Goal: Communication & Community: Answer question/provide support

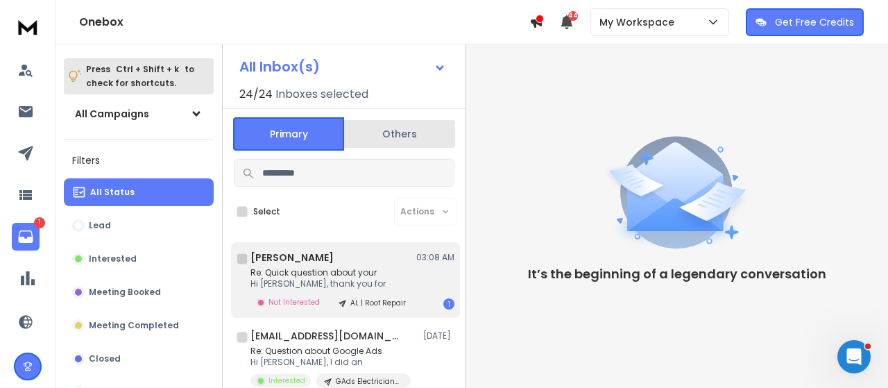
click at [305, 262] on h1 "Sandy Mooney" at bounding box center [292, 258] width 83 height 14
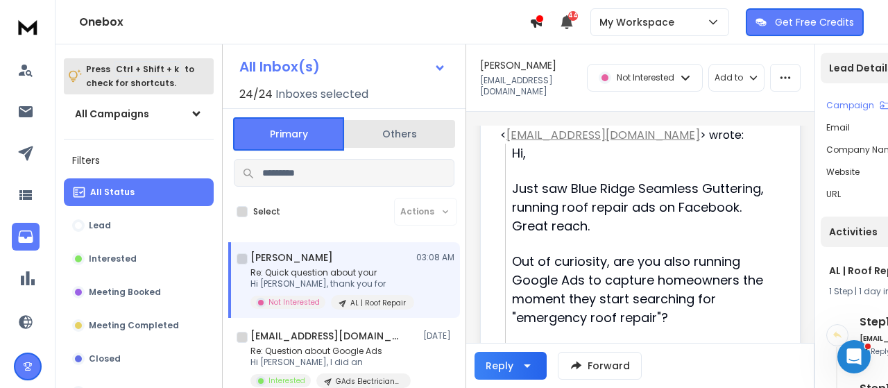
scroll to position [347, 0]
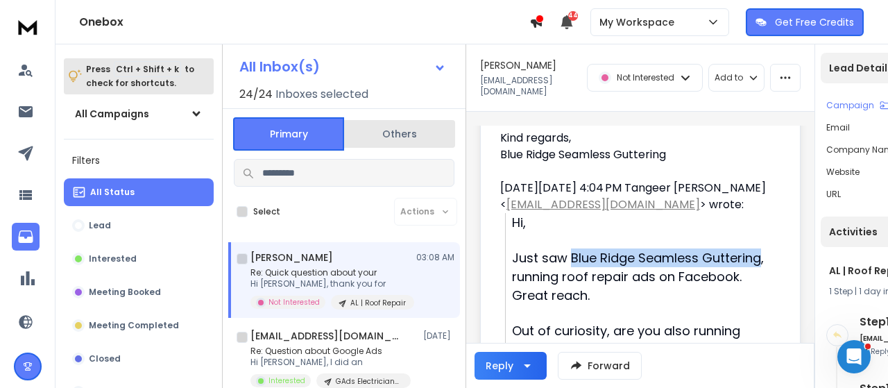
drag, startPoint x: 569, startPoint y: 182, endPoint x: 757, endPoint y: 181, distance: 187.4
click at [757, 249] on span "Just saw Blue Ridge Seamless Guttering, running roof repair ads on Facebook. Gr…" at bounding box center [639, 276] width 255 height 55
copy span "Blue Ridge Seamless Guttering"
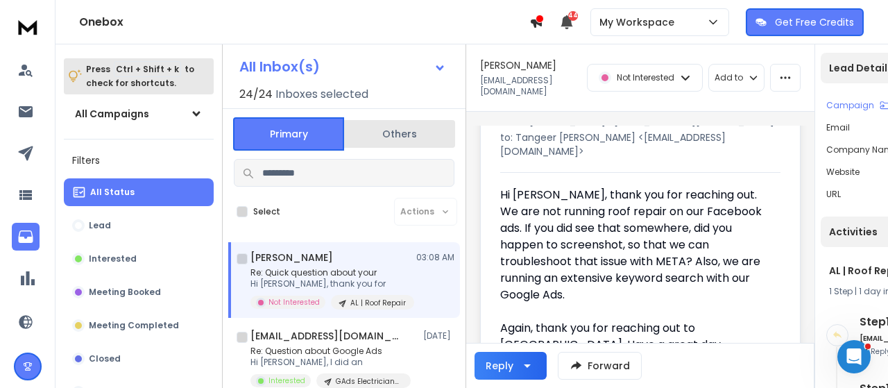
scroll to position [139, 0]
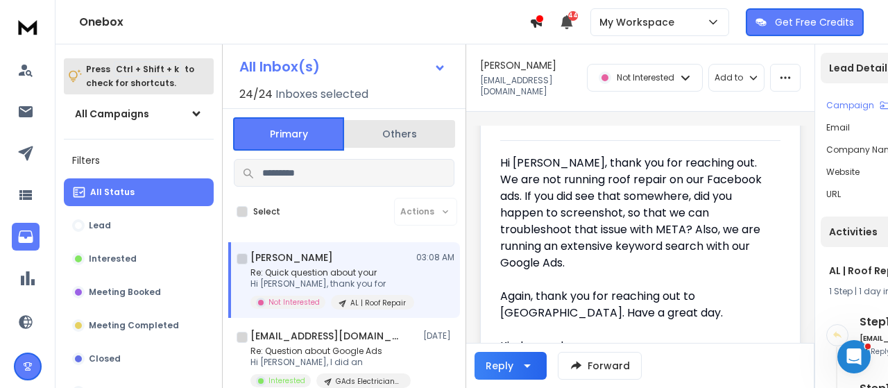
click at [501, 362] on div "Reply" at bounding box center [500, 366] width 28 height 14
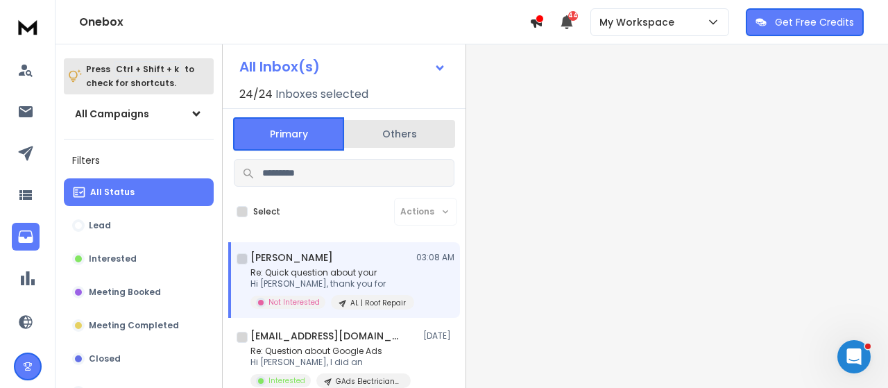
scroll to position [0, 0]
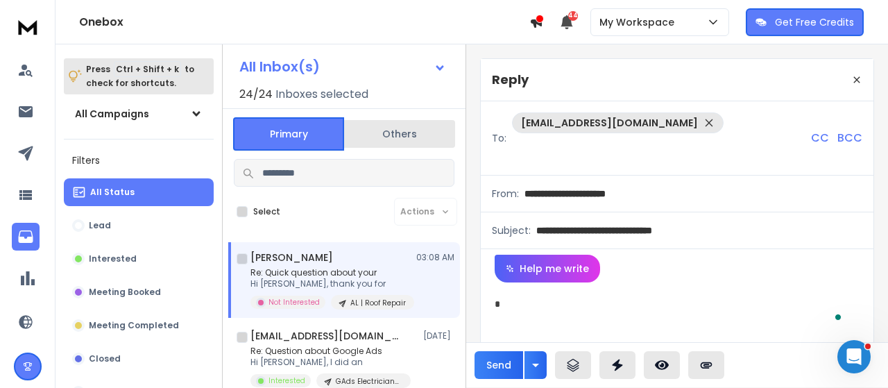
click at [525, 153] on input at bounding box center [560, 151] width 97 height 25
type input "**********"
click at [514, 309] on div "*" at bounding box center [665, 303] width 340 height 15
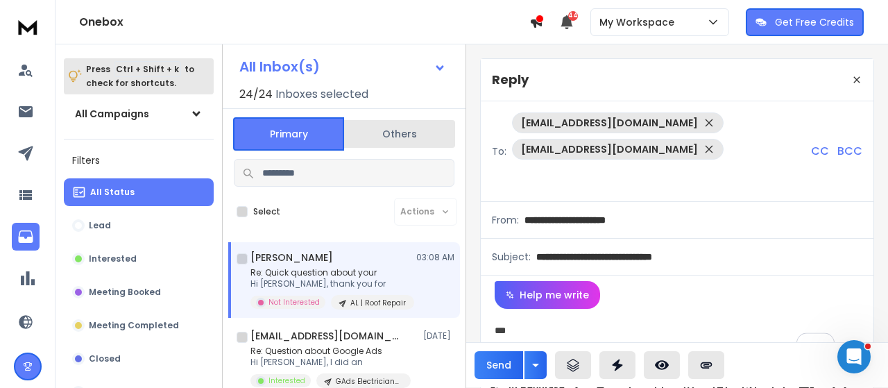
click at [768, 338] on div "**********" at bounding box center [665, 345] width 340 height 15
click at [509, 354] on div "*********" at bounding box center [665, 361] width 340 height 15
click at [695, 370] on button at bounding box center [706, 365] width 36 height 28
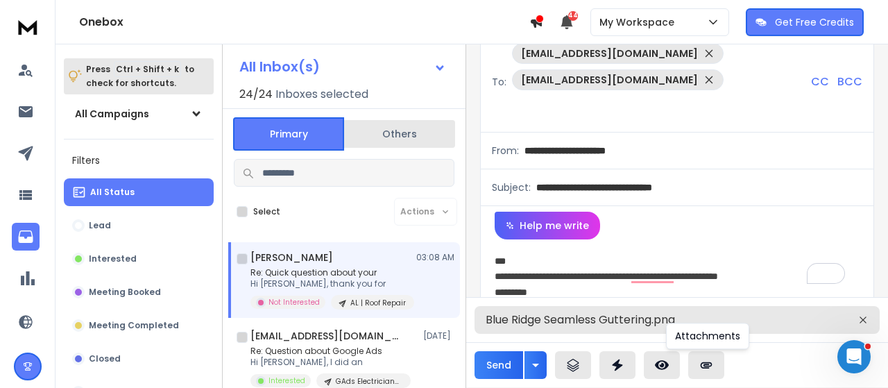
click at [781, 269] on div "**********" at bounding box center [670, 276] width 350 height 15
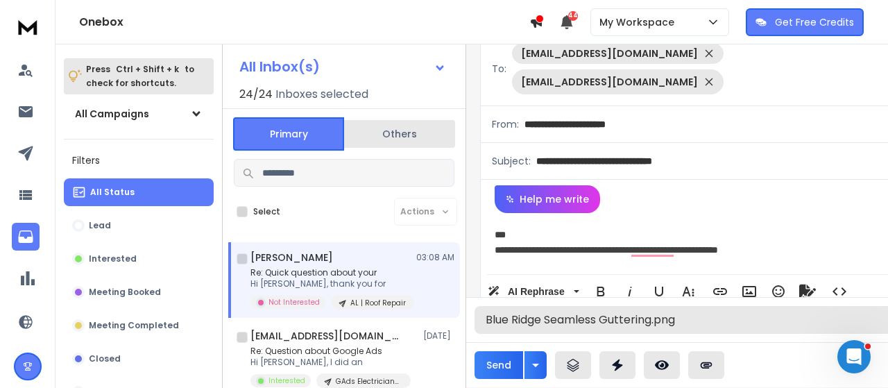
click at [779, 246] on div "**********" at bounding box center [715, 249] width 441 height 15
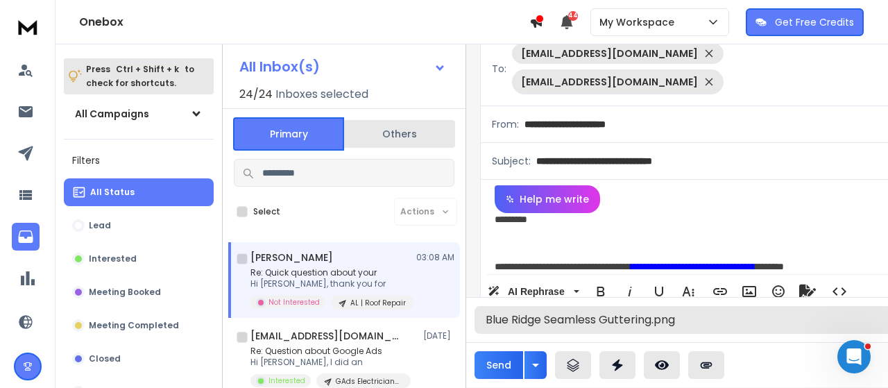
click at [500, 365] on button "Send" at bounding box center [499, 365] width 49 height 28
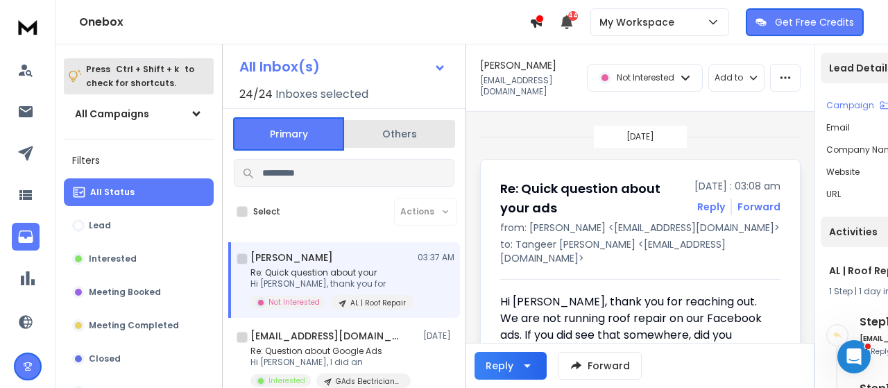
click at [272, 303] on p "Not Interested" at bounding box center [294, 302] width 51 height 10
click at [675, 72] on p "Not Interested" at bounding box center [646, 77] width 58 height 11
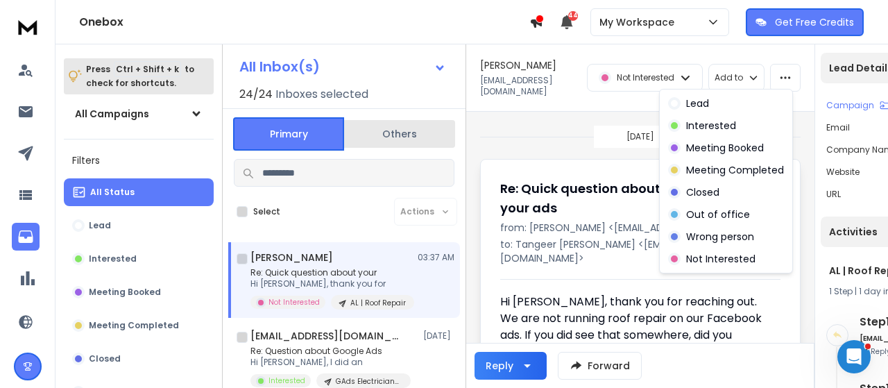
click at [618, 108] on div "Sandy Mooney Sandy Mooney blueridgeseamlessguttering@gmail.com Not Interested A…" at bounding box center [640, 238] width 348 height 388
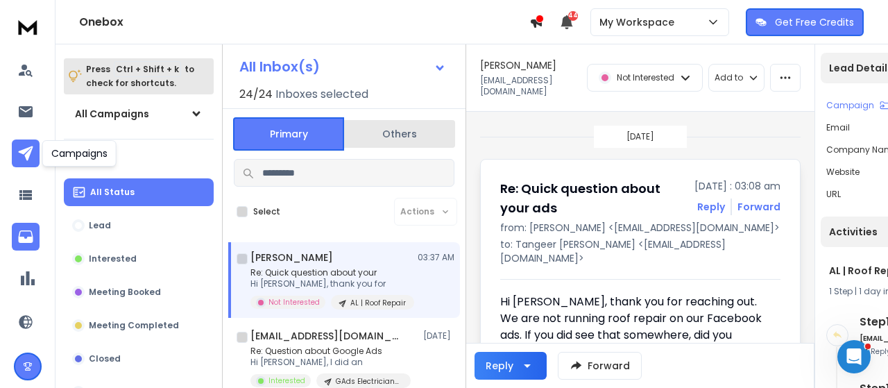
click at [22, 144] on link at bounding box center [26, 154] width 28 height 28
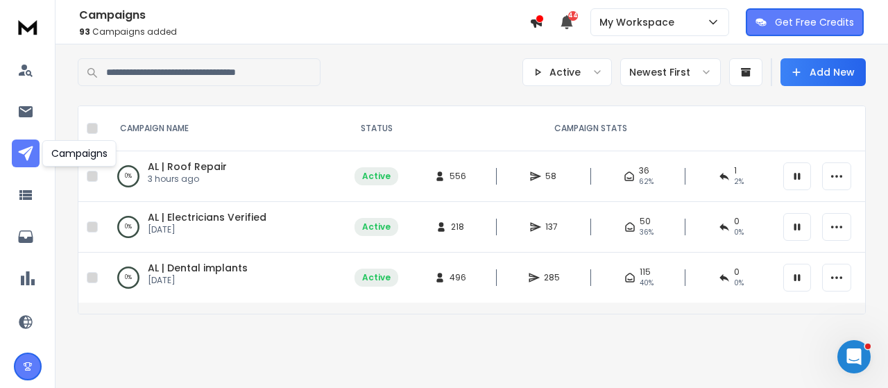
click at [377, 61] on div at bounding box center [275, 72] width 394 height 28
click at [31, 115] on icon at bounding box center [26, 111] width 14 height 11
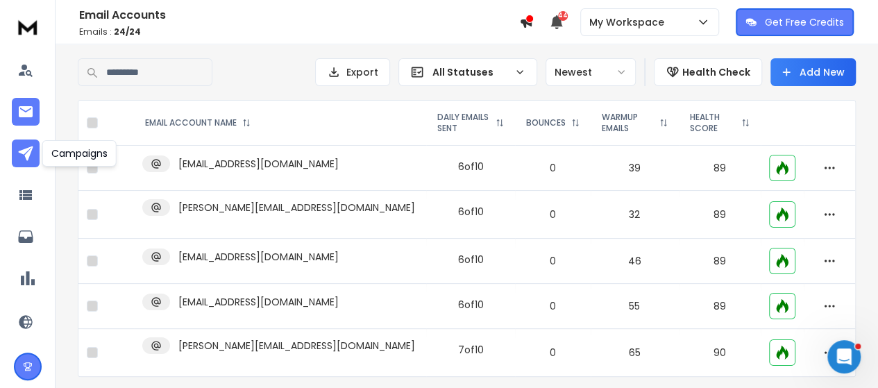
click at [26, 156] on icon at bounding box center [25, 153] width 15 height 15
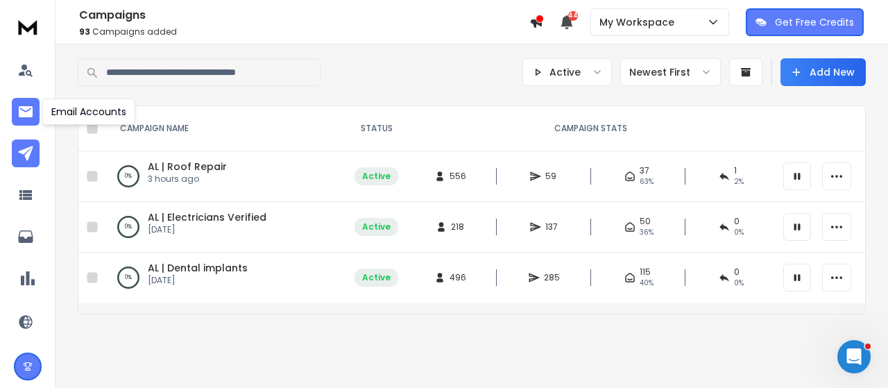
click at [22, 111] on icon at bounding box center [26, 111] width 14 height 11
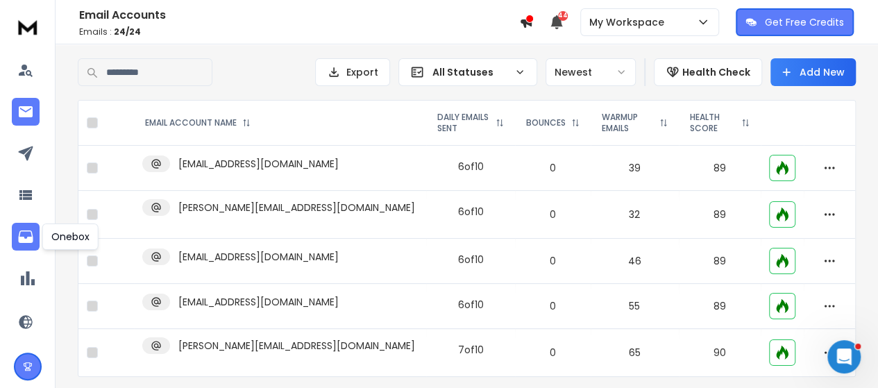
click at [12, 244] on link at bounding box center [26, 237] width 28 height 28
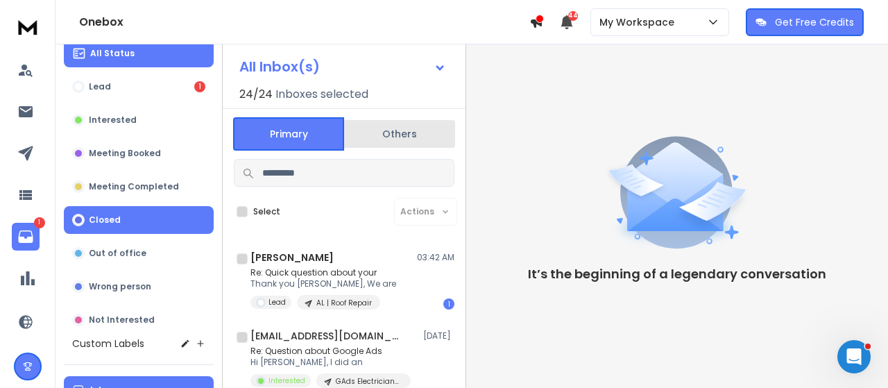
scroll to position [208, 0]
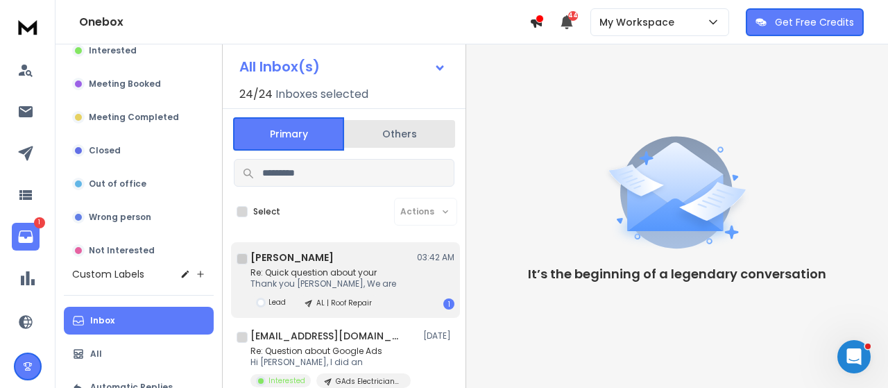
click at [316, 269] on p "Re: Quick question about your" at bounding box center [324, 272] width 146 height 11
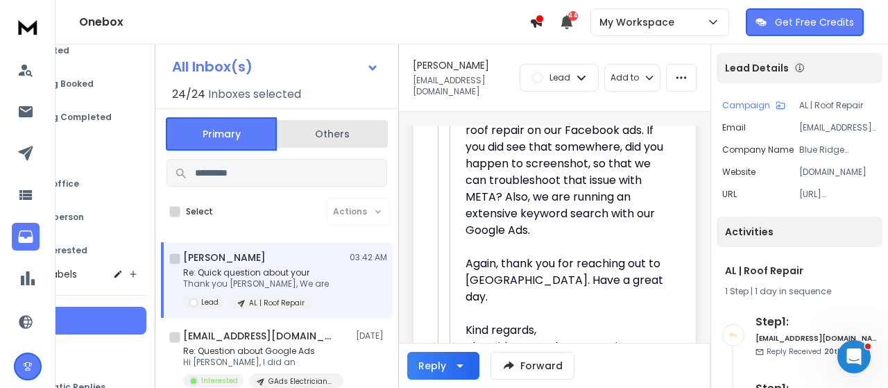
scroll to position [763, 0]
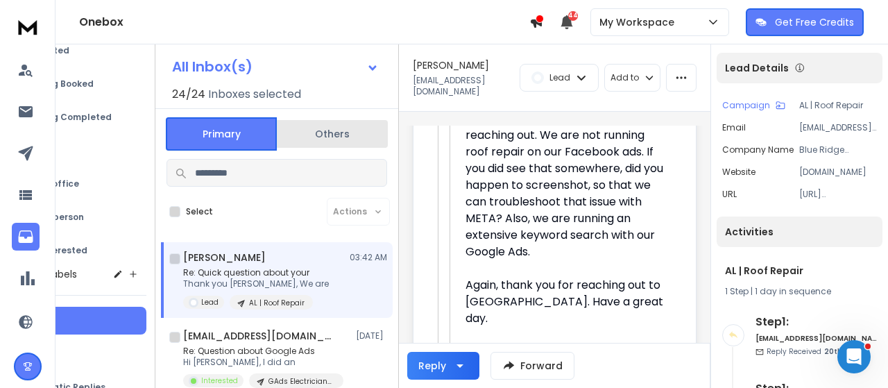
drag, startPoint x: 466, startPoint y: 195, endPoint x: 655, endPoint y: 200, distance: 188.8
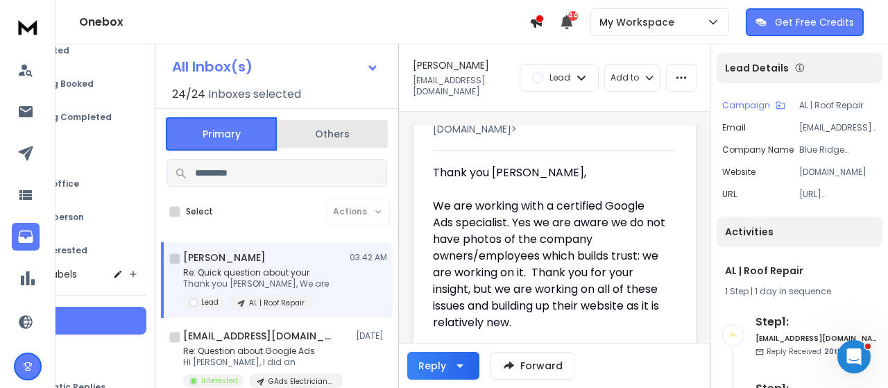
scroll to position [139, 0]
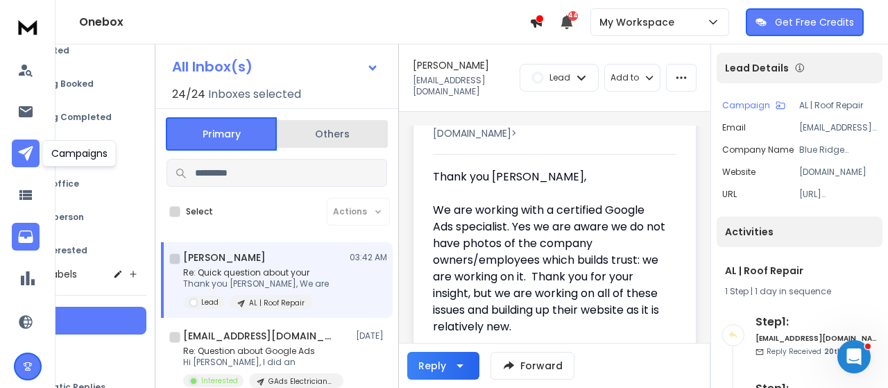
click at [30, 145] on icon at bounding box center [25, 153] width 17 height 17
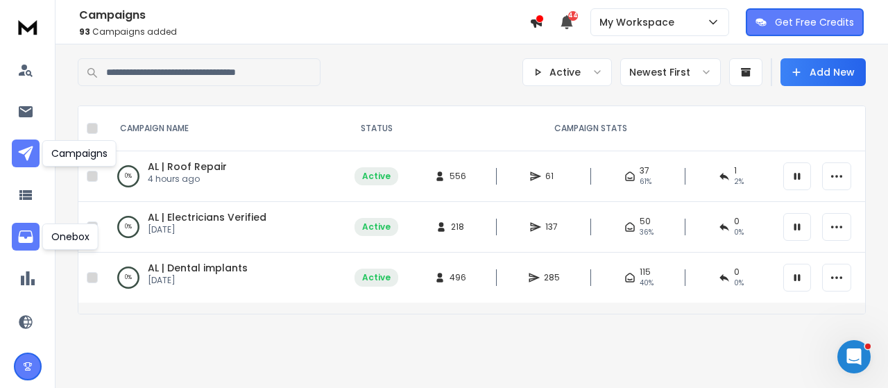
click at [21, 234] on icon at bounding box center [25, 236] width 17 height 17
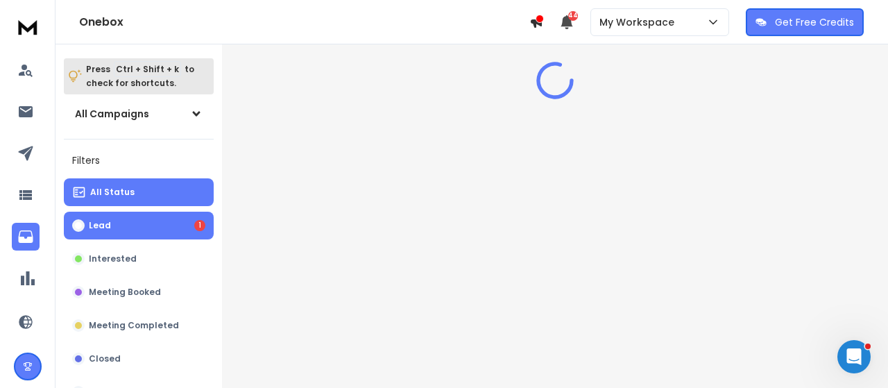
click at [121, 226] on div "All Status Lead 1 Interested Meeting Booked Meeting Completed Closed Out of off…" at bounding box center [139, 325] width 150 height 294
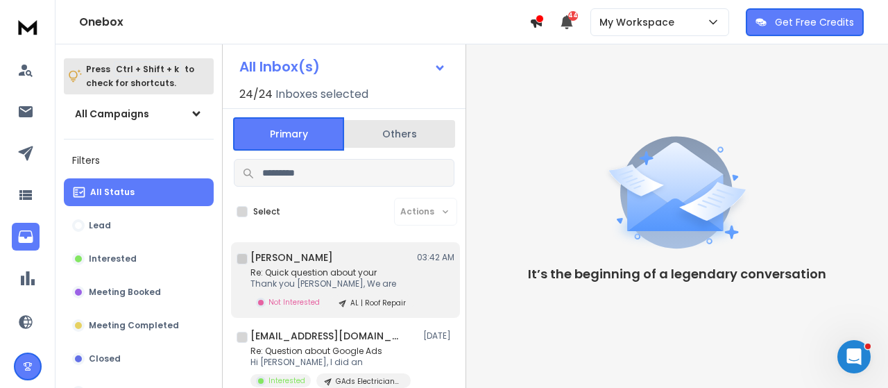
click at [311, 255] on h1 "Sandy Mooney" at bounding box center [292, 258] width 83 height 14
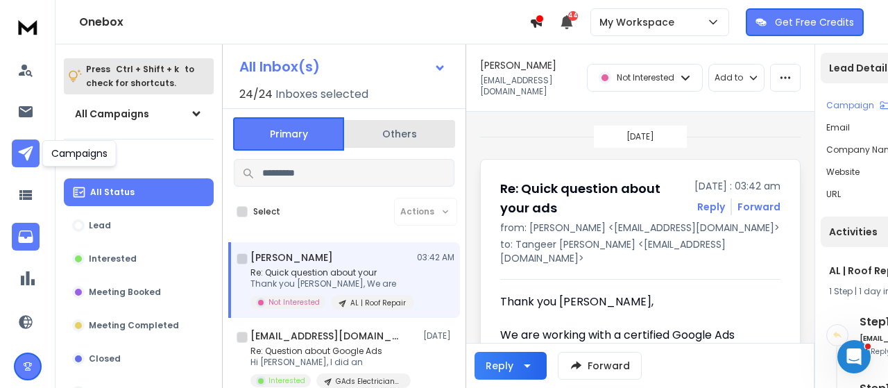
click at [29, 156] on icon at bounding box center [25, 153] width 17 height 17
